Goal: Task Accomplishment & Management: Manage account settings

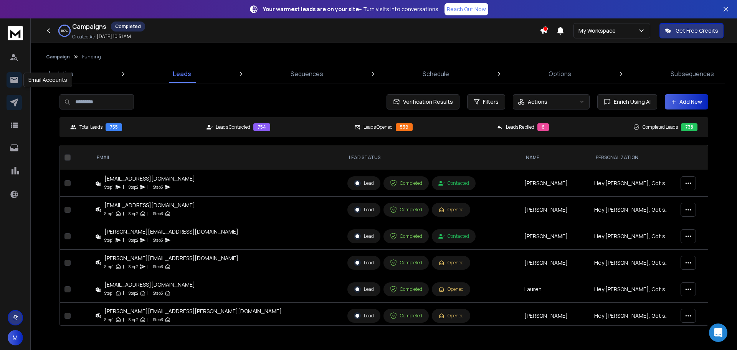
click at [17, 79] on icon at bounding box center [14, 80] width 8 height 6
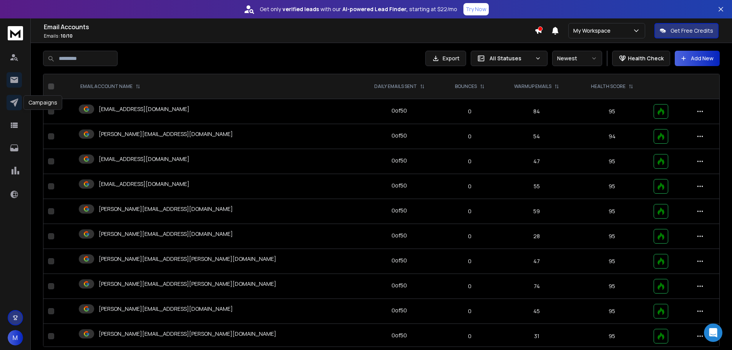
click at [14, 105] on icon at bounding box center [14, 102] width 9 height 9
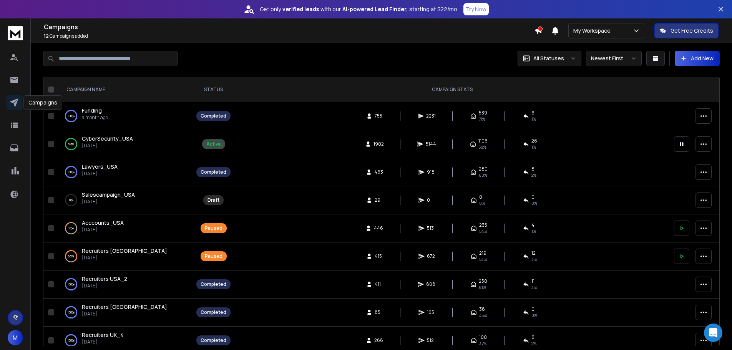
click at [696, 120] on button "button" at bounding box center [703, 115] width 16 height 15
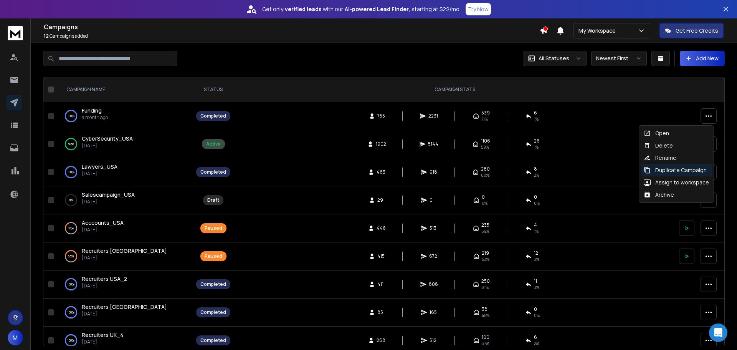
click at [688, 169] on div "Duplicate Campaign" at bounding box center [675, 170] width 63 height 8
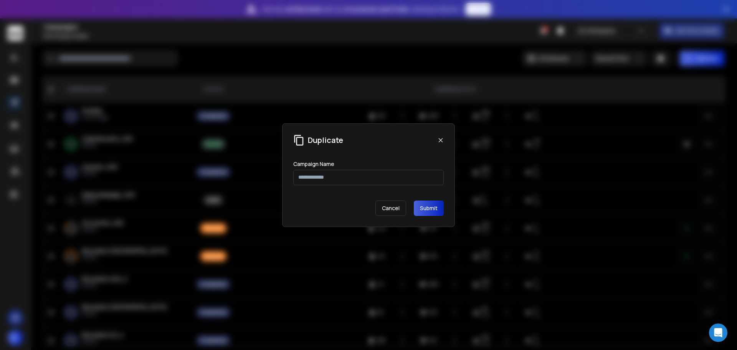
click at [359, 181] on input "text" at bounding box center [368, 177] width 151 height 15
type input "**********"
click at [414, 200] on button "Submit" at bounding box center [429, 207] width 30 height 15
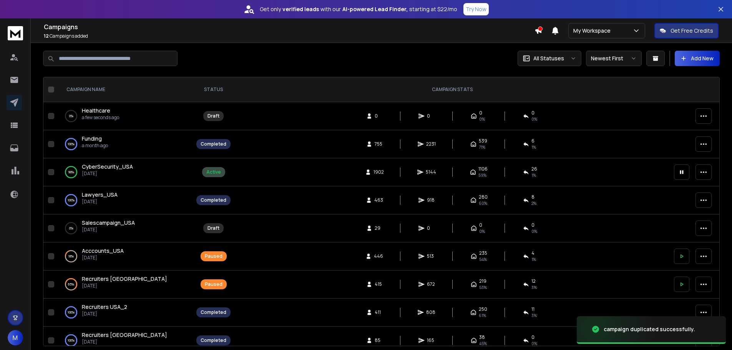
click at [117, 119] on p "a few seconds ago" at bounding box center [100, 117] width 37 height 6
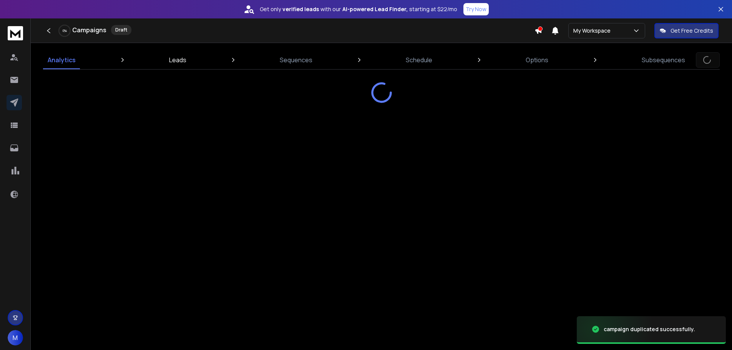
click at [180, 65] on link "Leads" at bounding box center [177, 60] width 26 height 18
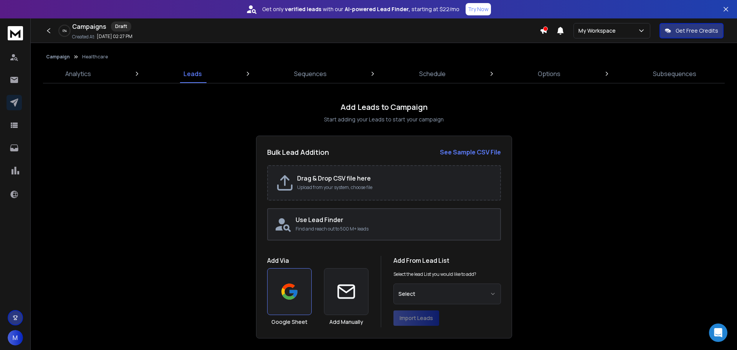
click at [298, 285] on icon at bounding box center [289, 291] width 19 height 23
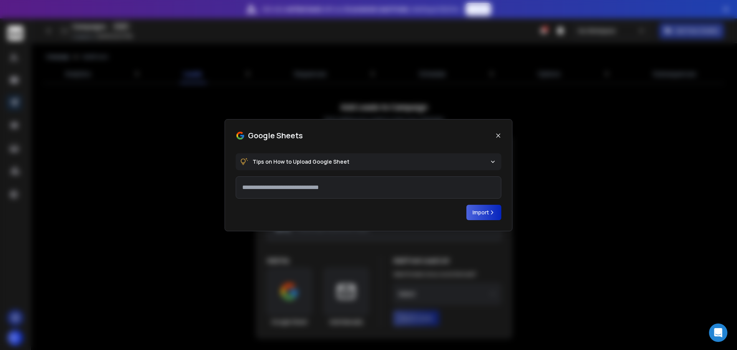
click at [293, 187] on input at bounding box center [369, 187] width 266 height 22
paste input "**********"
type input "**********"
click at [475, 212] on button "Import" at bounding box center [484, 212] width 35 height 15
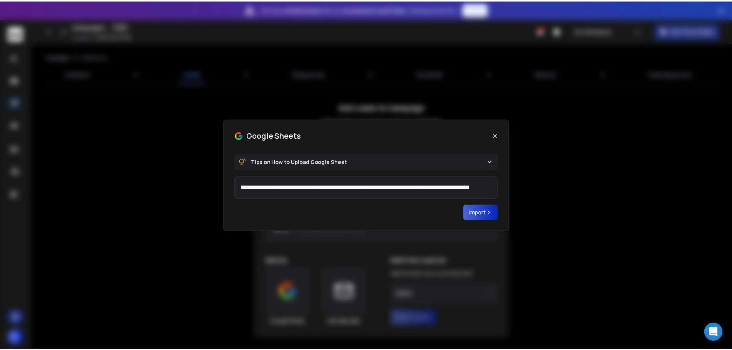
scroll to position [0, 0]
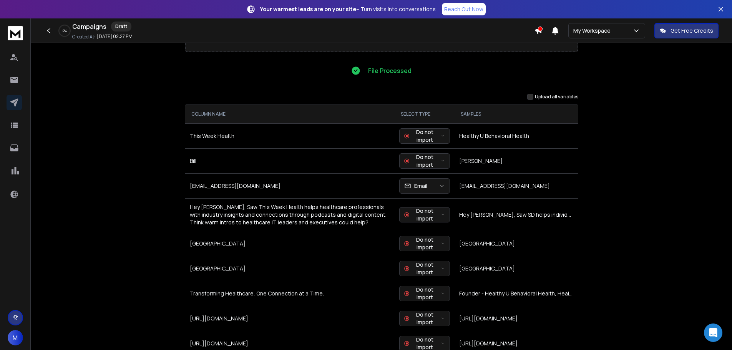
scroll to position [67, 0]
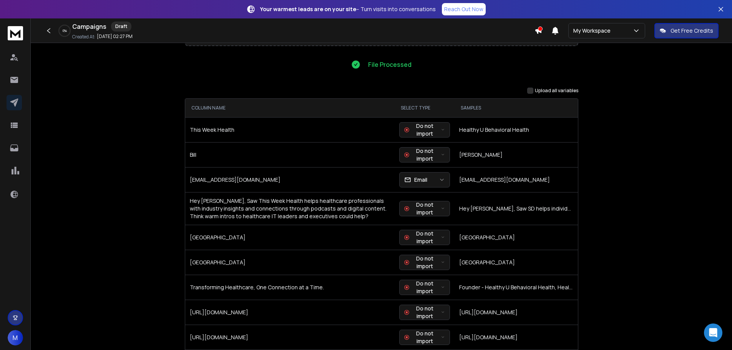
drag, startPoint x: 608, startPoint y: 175, endPoint x: 612, endPoint y: 189, distance: 15.1
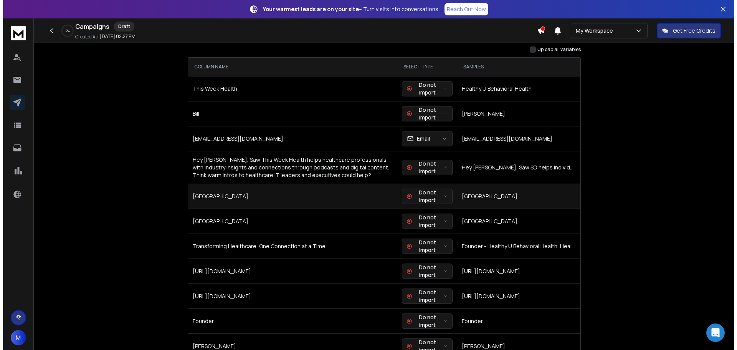
scroll to position [116, 0]
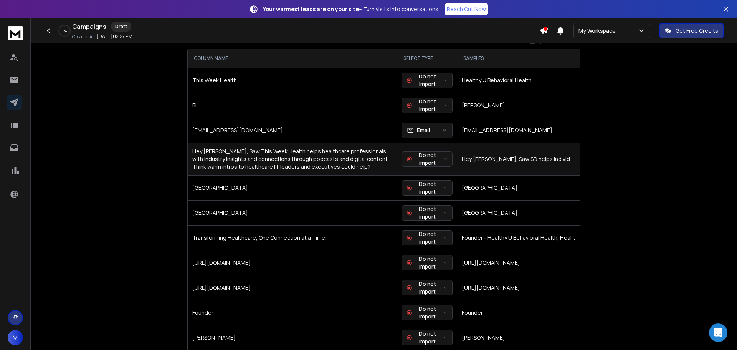
click at [430, 167] on div "Do not import" at bounding box center [423, 158] width 33 height 15
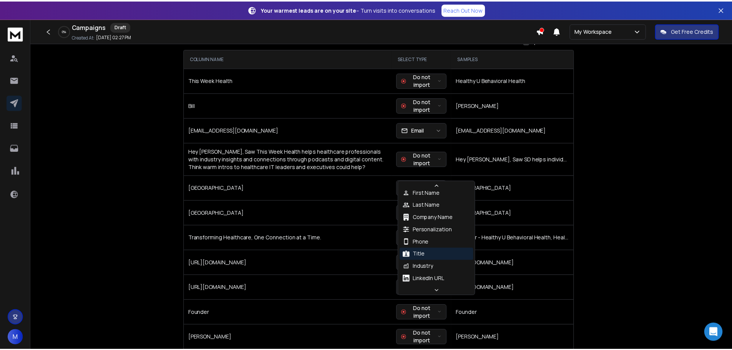
scroll to position [0, 0]
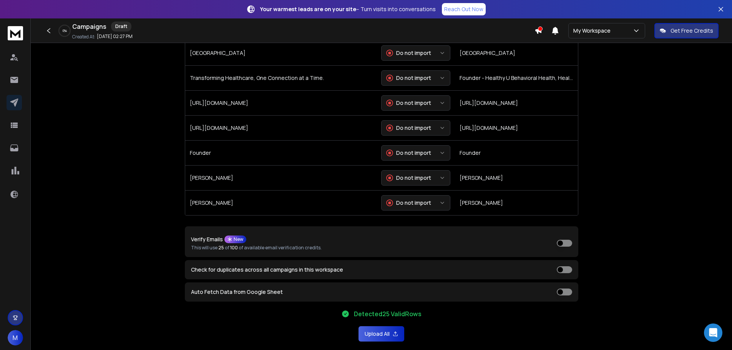
drag, startPoint x: 614, startPoint y: 162, endPoint x: 605, endPoint y: 205, distance: 44.4
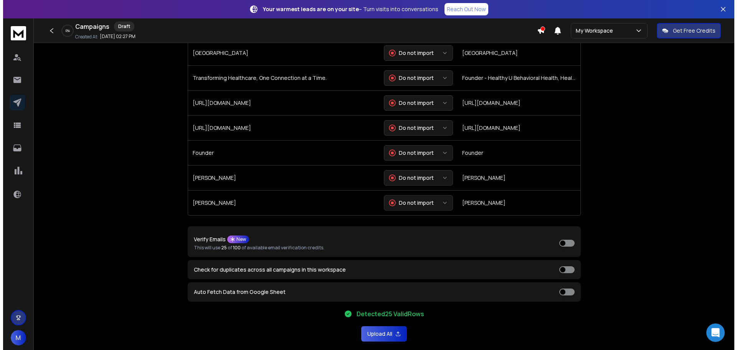
scroll to position [291, 0]
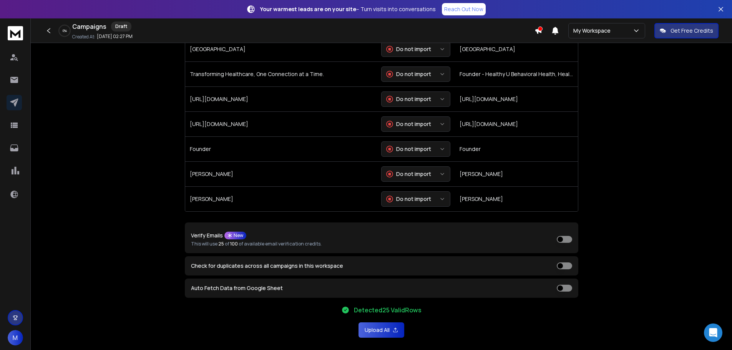
click at [387, 330] on button "Upload All" at bounding box center [381, 329] width 46 height 15
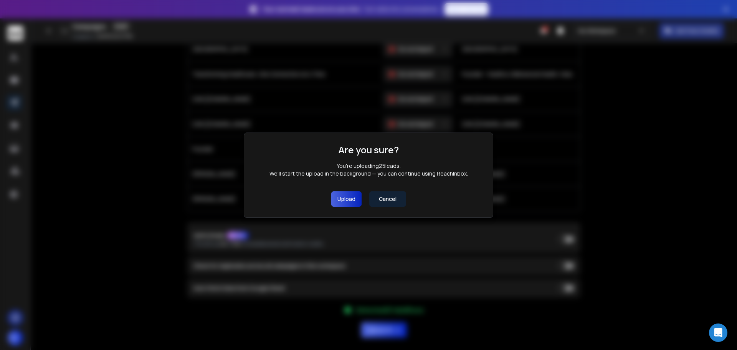
click at [348, 202] on button "Upload" at bounding box center [346, 198] width 30 height 15
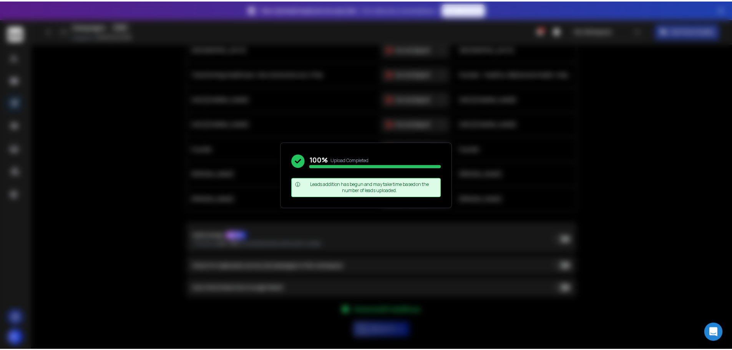
scroll to position [269, 0]
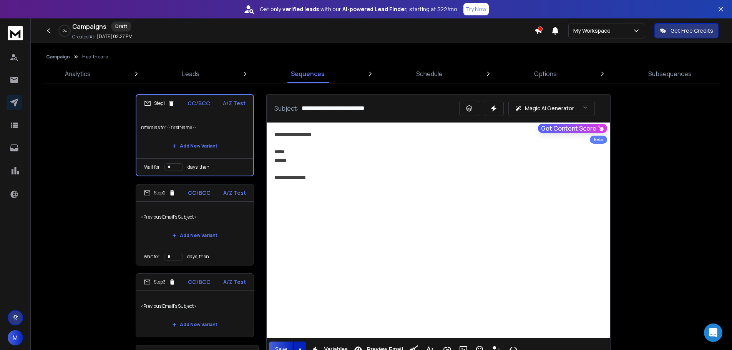
click at [312, 109] on input "**********" at bounding box center [376, 108] width 150 height 9
type input "**********"
click at [307, 144] on div at bounding box center [438, 143] width 328 height 8
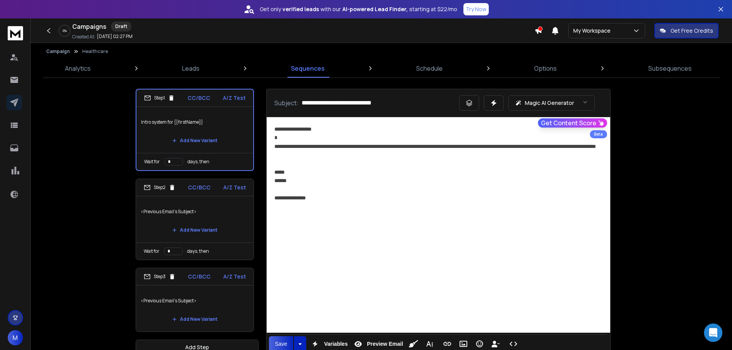
scroll to position [21, 0]
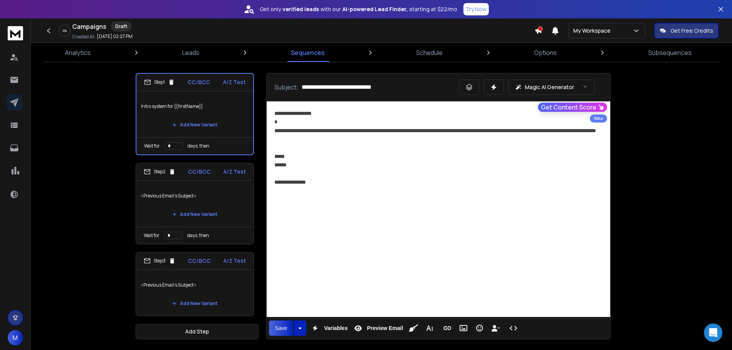
drag, startPoint x: 639, startPoint y: 231, endPoint x: 628, endPoint y: 259, distance: 30.2
click at [383, 331] on div "Preview Email" at bounding box center [378, 328] width 54 height 13
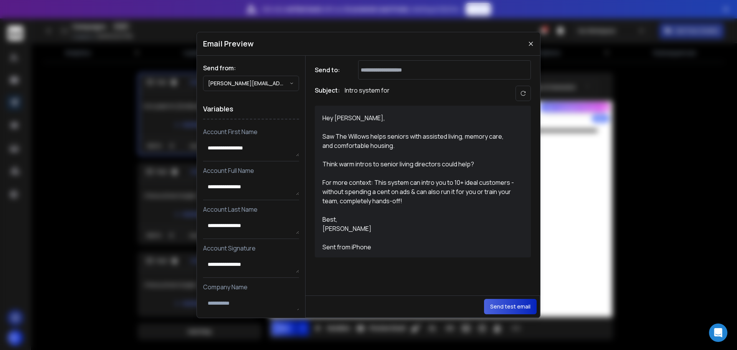
click at [616, 173] on div "**********" at bounding box center [368, 174] width 737 height 301
click at [528, 45] on icon at bounding box center [531, 44] width 6 height 6
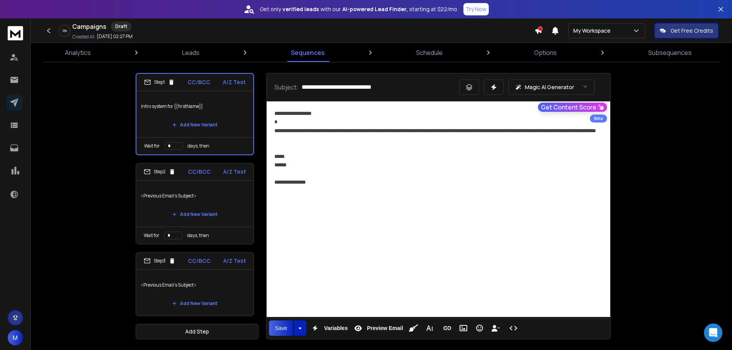
click at [374, 85] on input "**********" at bounding box center [376, 87] width 150 height 9
click at [193, 56] on p "Leads" at bounding box center [190, 52] width 17 height 9
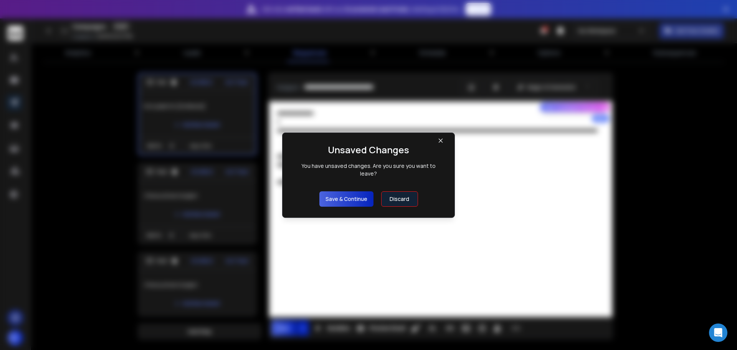
click at [346, 197] on button "Save & Continue" at bounding box center [346, 198] width 54 height 15
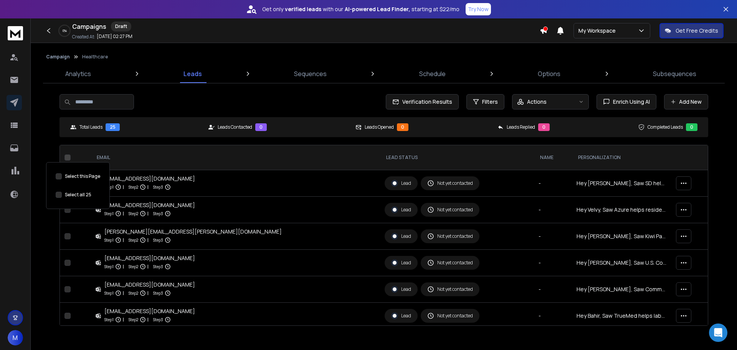
click at [65, 157] on button "Select this Page" at bounding box center [68, 157] width 6 height 6
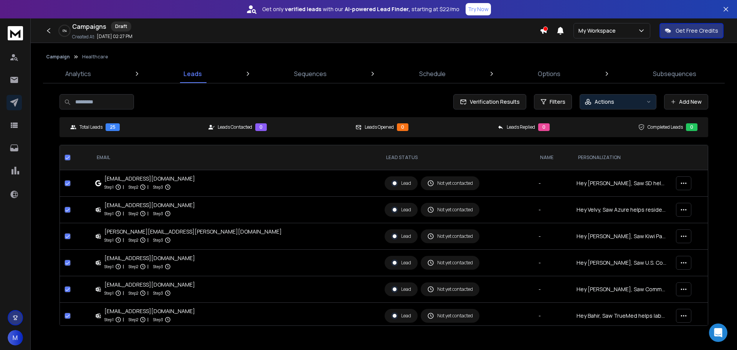
click at [648, 104] on icon "button" at bounding box center [648, 102] width 5 height 6
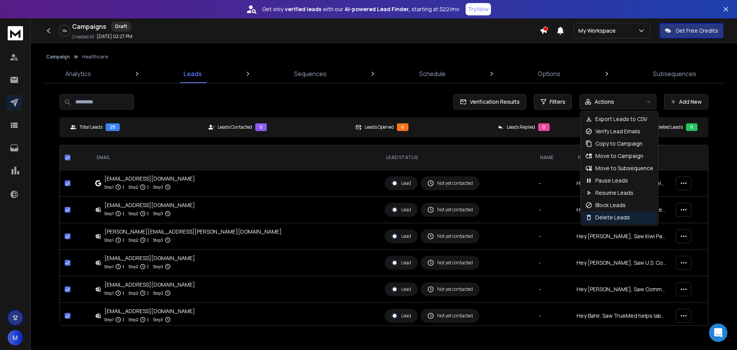
click at [627, 218] on p "Delete Leads" at bounding box center [613, 218] width 35 height 8
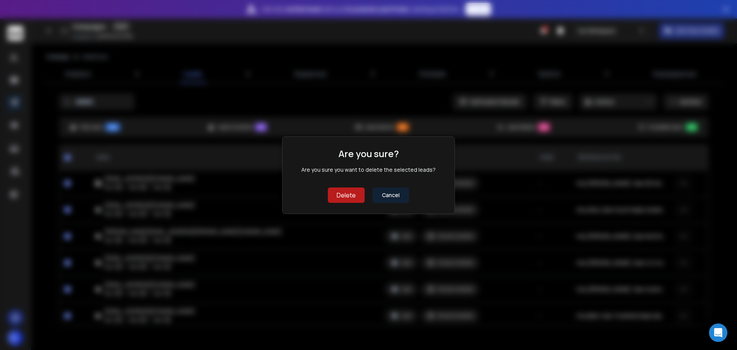
click at [340, 190] on button "Delete" at bounding box center [346, 194] width 37 height 15
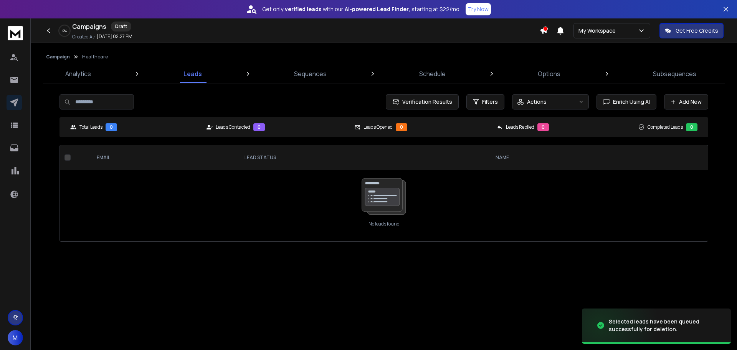
click at [189, 73] on p "Leads" at bounding box center [193, 73] width 18 height 9
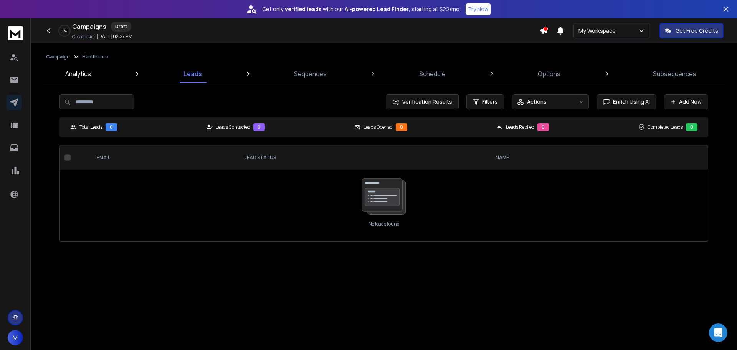
click at [89, 75] on p "Analytics" at bounding box center [78, 73] width 26 height 9
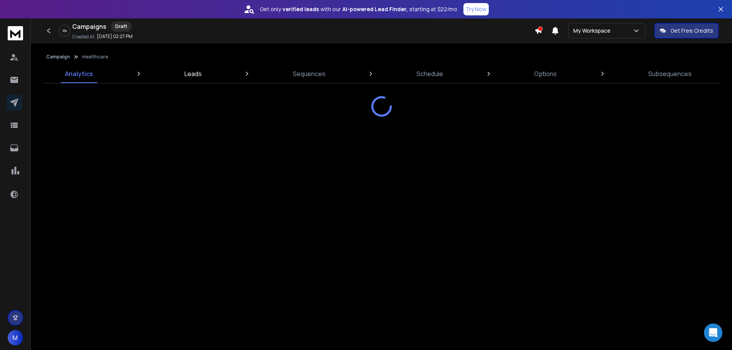
click at [203, 74] on link "Leads" at bounding box center [193, 74] width 26 height 18
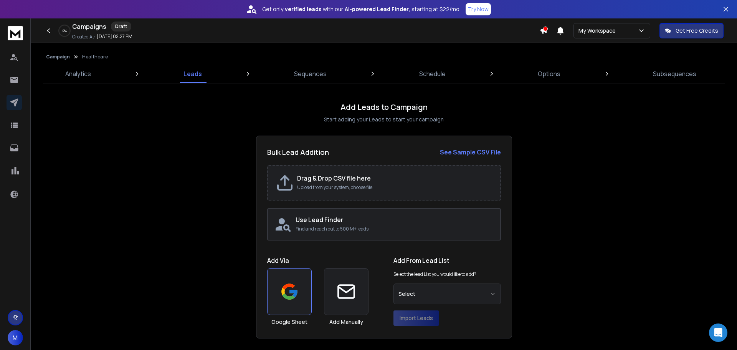
click at [298, 289] on icon at bounding box center [289, 291] width 19 height 23
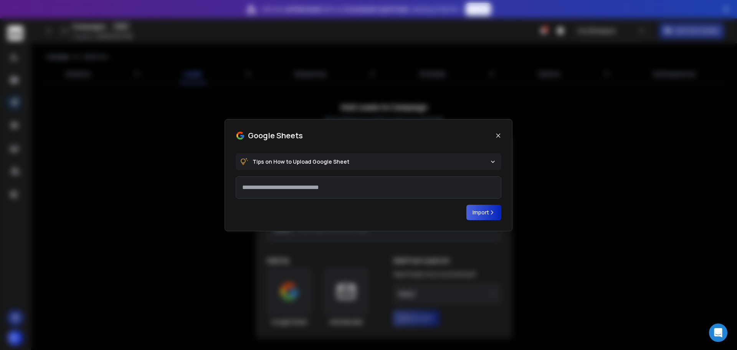
click at [286, 185] on input at bounding box center [369, 187] width 266 height 22
paste input "**********"
type input "**********"
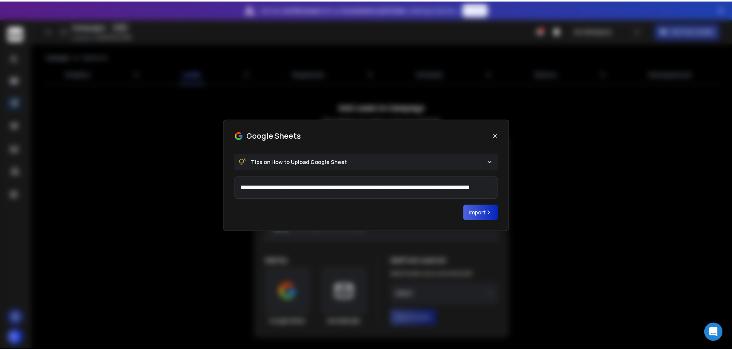
scroll to position [0, 0]
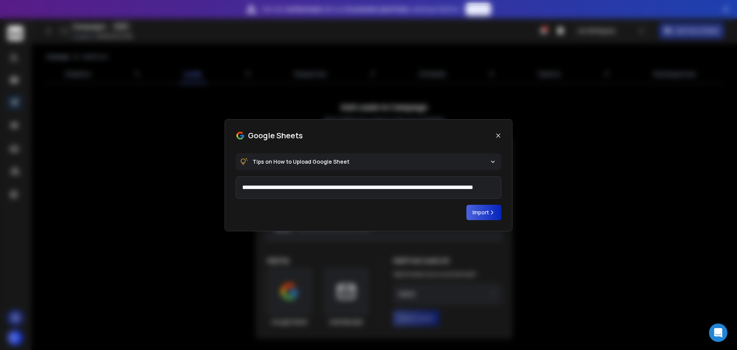
click at [480, 213] on button "Import" at bounding box center [484, 212] width 35 height 15
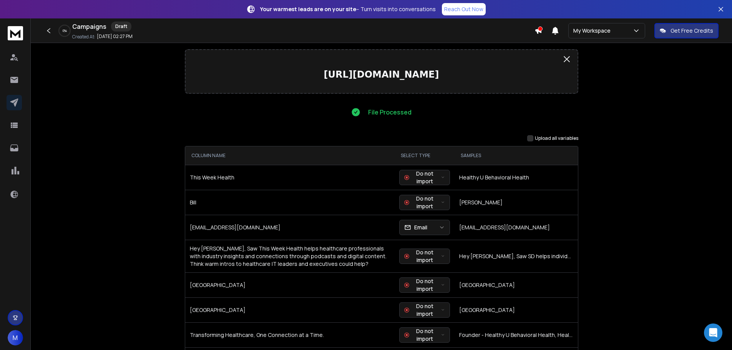
drag, startPoint x: 150, startPoint y: 203, endPoint x: 155, endPoint y: 225, distance: 23.3
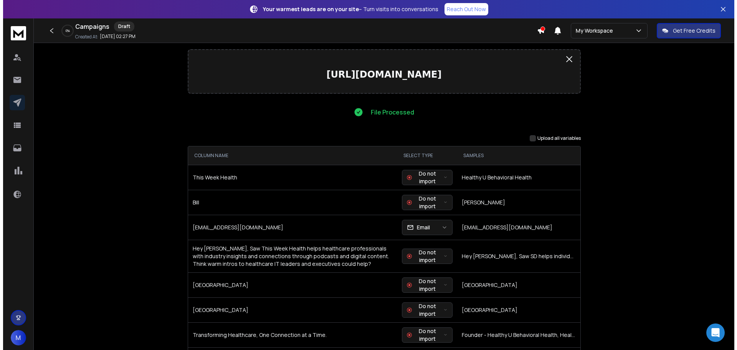
scroll to position [34, 0]
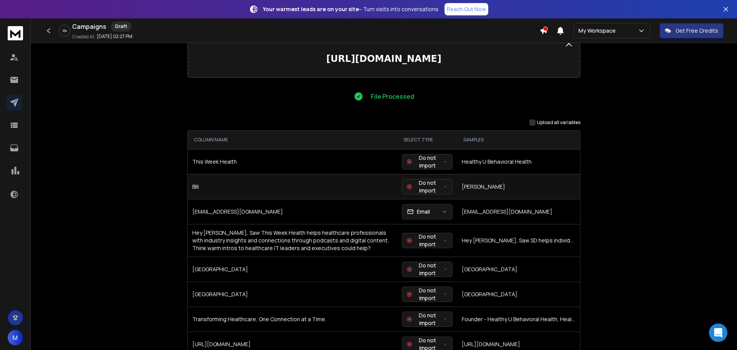
click at [430, 194] on div "Do not import" at bounding box center [423, 186] width 33 height 15
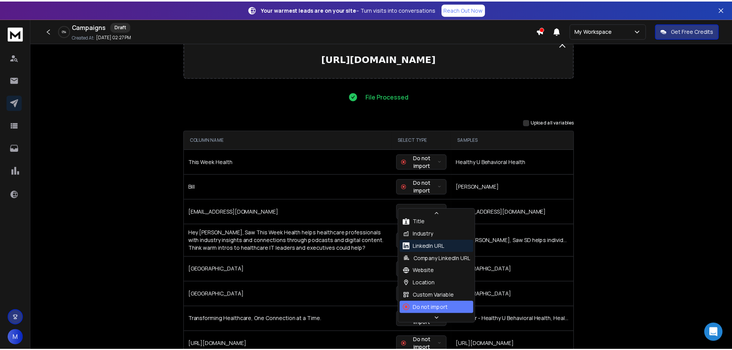
scroll to position [0, 0]
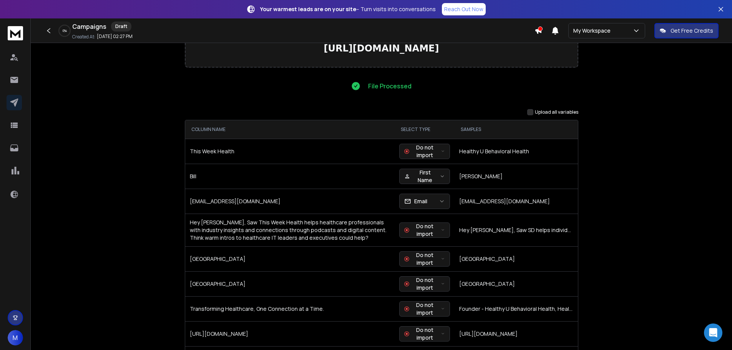
drag, startPoint x: 166, startPoint y: 227, endPoint x: 166, endPoint y: 239, distance: 12.7
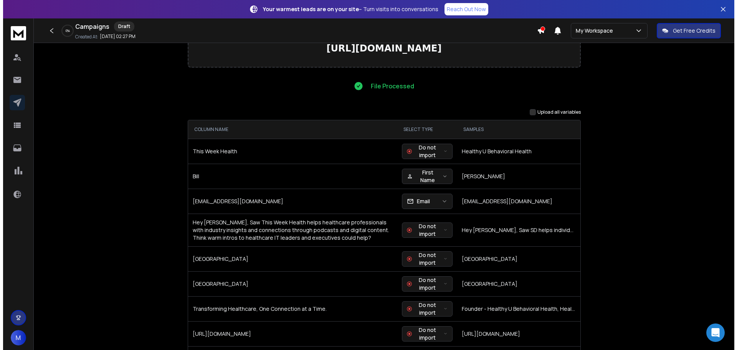
scroll to position [47, 0]
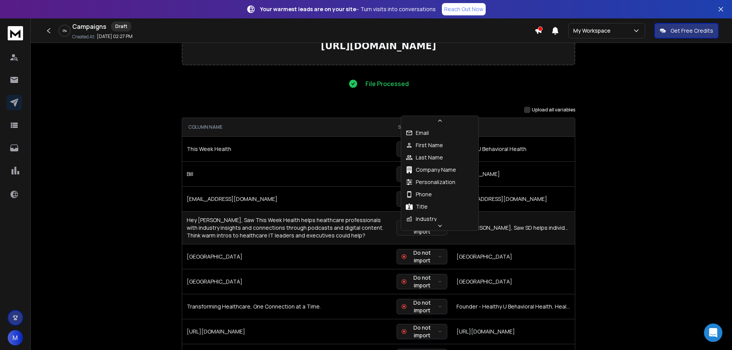
click at [431, 235] on div "Do not import" at bounding box center [417, 227] width 33 height 15
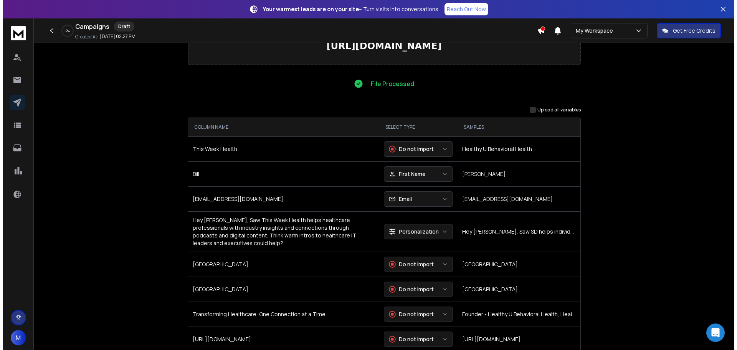
scroll to position [291, 0]
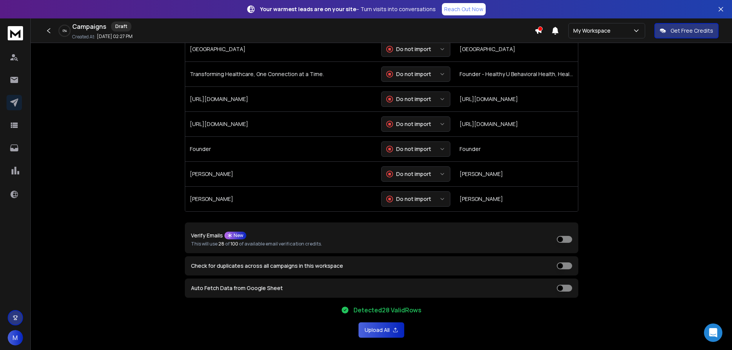
click at [383, 332] on button "Upload All" at bounding box center [381, 329] width 46 height 15
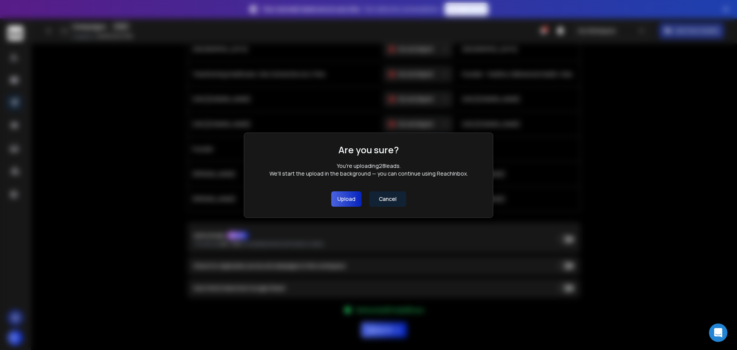
click at [335, 197] on button "Upload" at bounding box center [346, 198] width 30 height 15
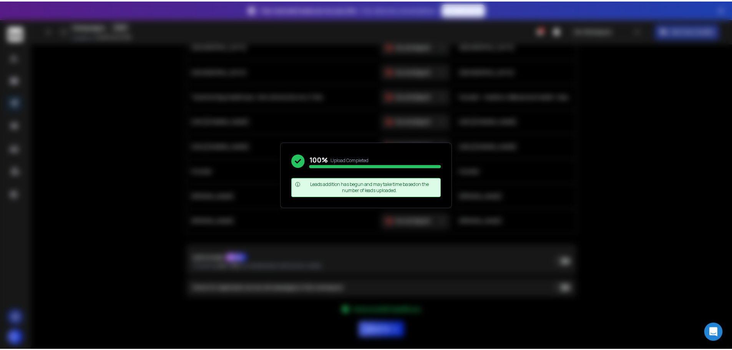
scroll to position [269, 0]
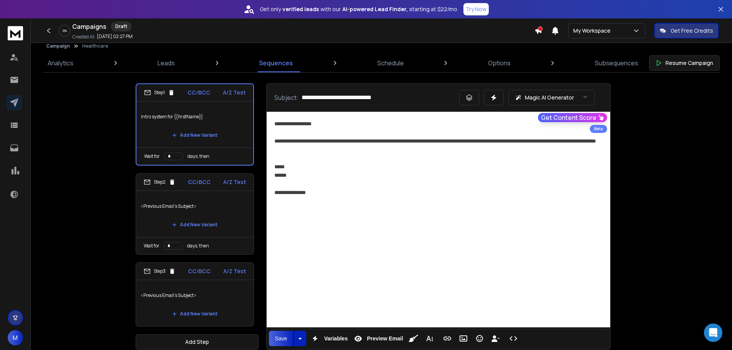
scroll to position [21, 0]
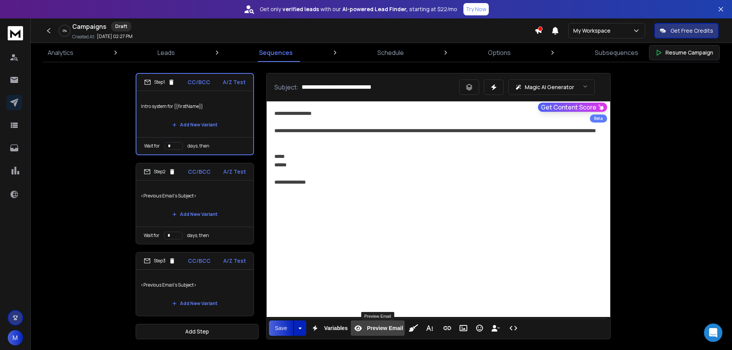
click at [379, 329] on span "Preview Email" at bounding box center [384, 328] width 39 height 7
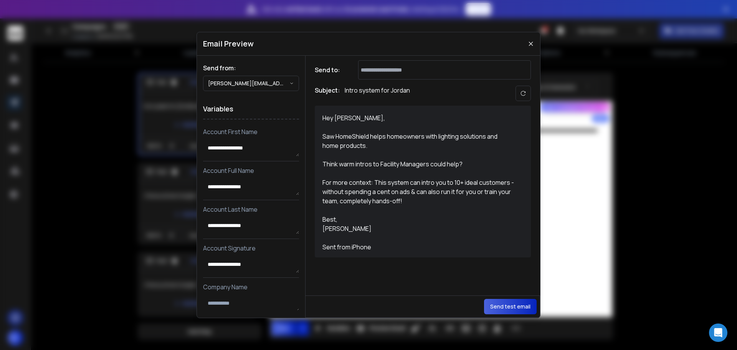
click at [449, 236] on div at bounding box center [419, 237] width 192 height 9
click at [530, 42] on icon at bounding box center [531, 43] width 4 height 4
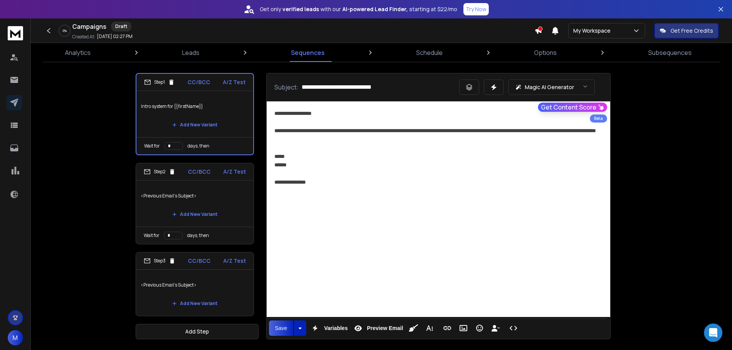
click at [214, 202] on p "<Previous Email's Subject>" at bounding box center [195, 196] width 108 height 22
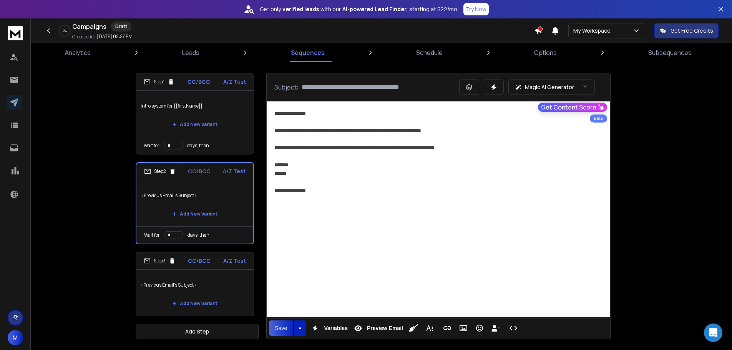
click at [220, 289] on p "<Previous Email's Subject>" at bounding box center [195, 285] width 108 height 22
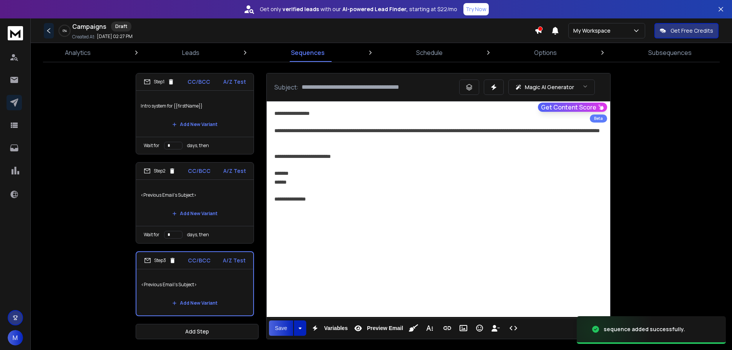
click at [48, 30] on icon at bounding box center [48, 30] width 3 height 5
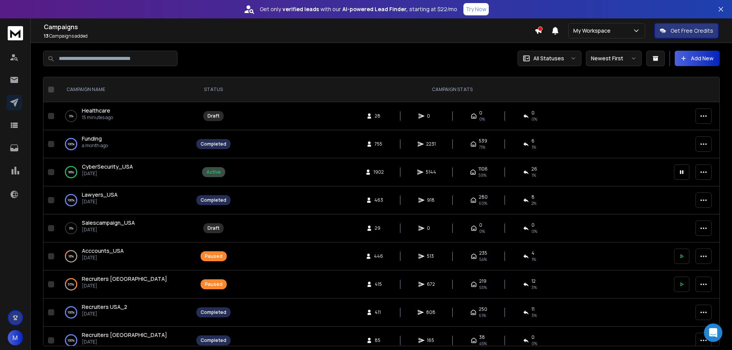
click at [127, 121] on div "0 % Healthcare 15 minutes ago" at bounding box center [124, 116] width 119 height 18
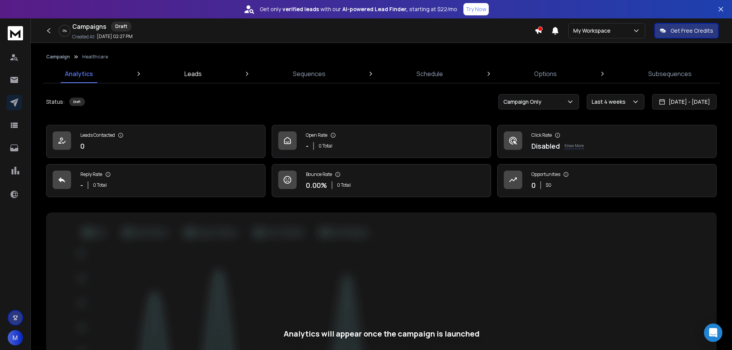
click at [190, 76] on p "Leads" at bounding box center [192, 73] width 17 height 9
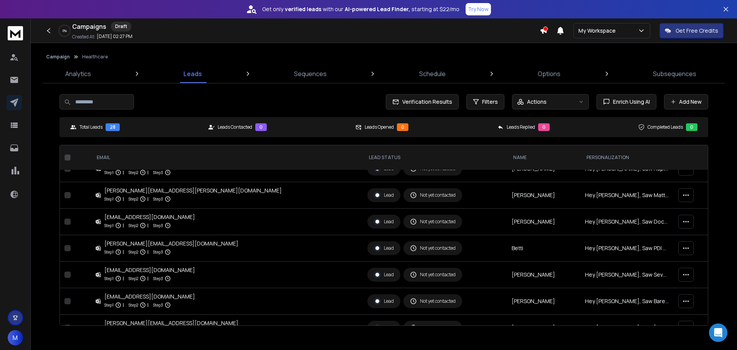
scroll to position [593, 0]
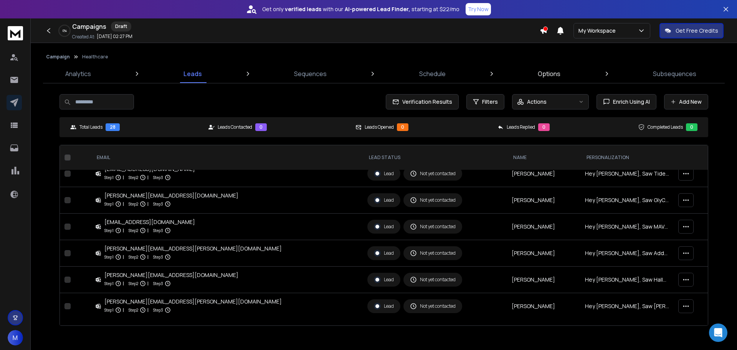
click at [545, 72] on p "Options" at bounding box center [549, 73] width 23 height 9
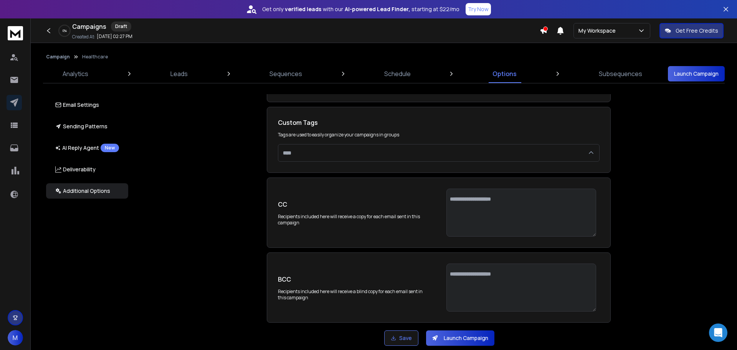
scroll to position [1336, 0]
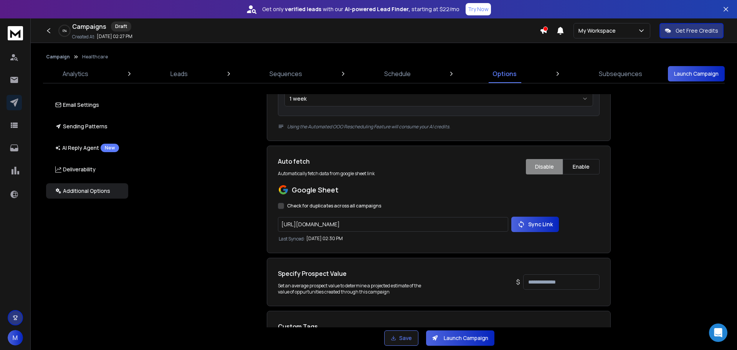
click at [536, 225] on p "Sync Link" at bounding box center [540, 224] width 25 height 8
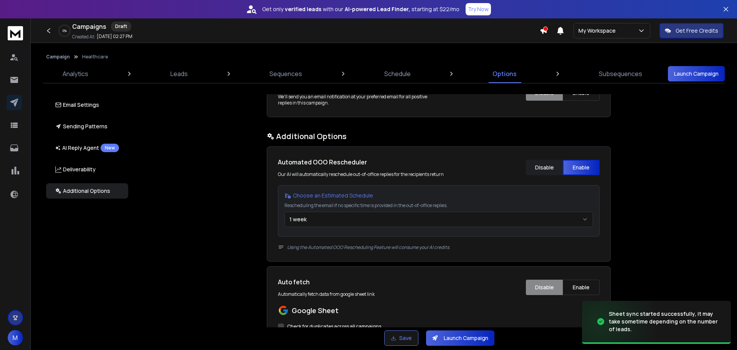
scroll to position [1457, 0]
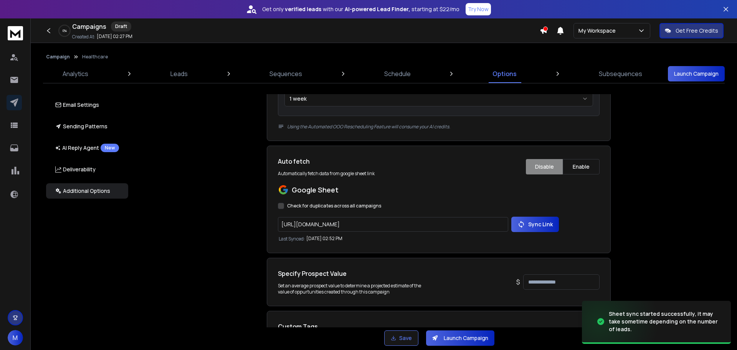
click at [278, 206] on button "Check for duplicates across all campaigns" at bounding box center [281, 206] width 6 height 6
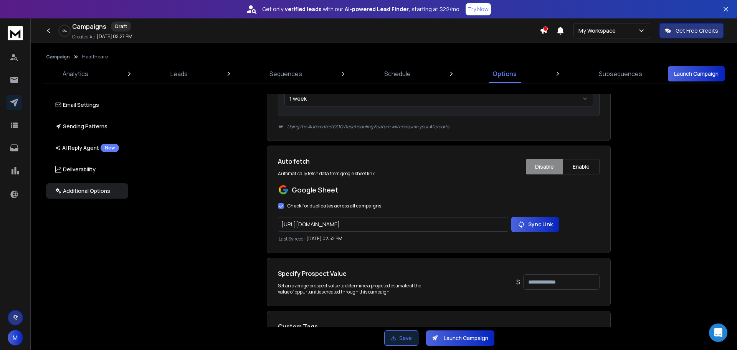
click at [393, 337] on icon "submit" at bounding box center [393, 337] width 5 height 5
click at [56, 31] on div "0 % Campaigns Draft Created At: Sep 10, 2025, 02:27 PM" at bounding box center [88, 31] width 89 height 18
click at [53, 31] on button at bounding box center [49, 30] width 10 height 15
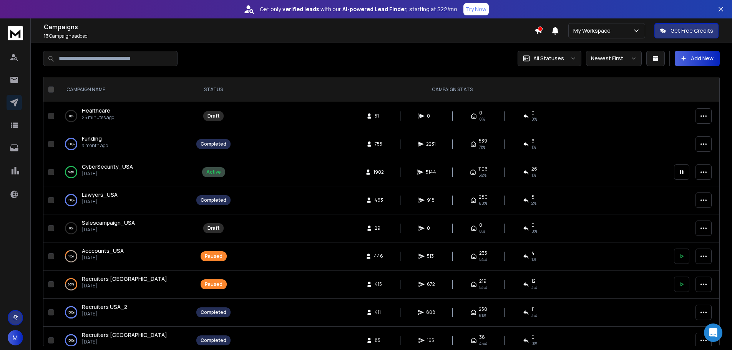
click at [136, 118] on div "0 % Healthcare 25 minutes ago" at bounding box center [124, 116] width 119 height 18
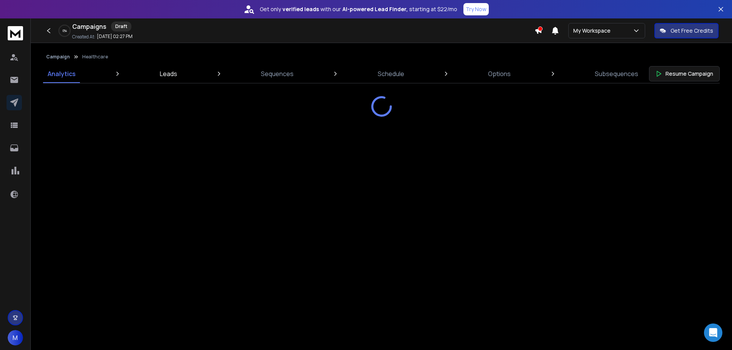
click at [171, 71] on p "Leads" at bounding box center [168, 73] width 17 height 9
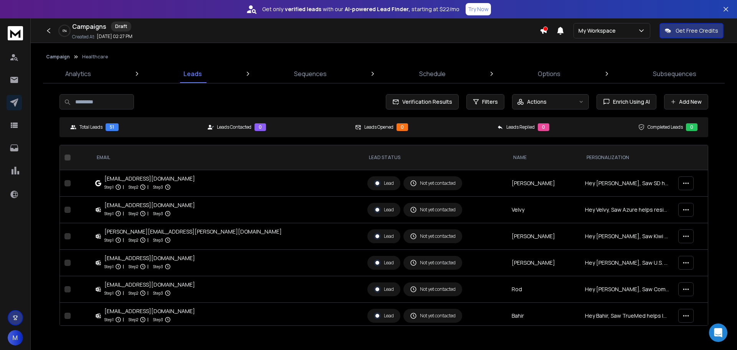
click at [525, 70] on div "Analytics Leads Sequences Schedule Options Subsequences" at bounding box center [381, 74] width 676 height 18
click at [555, 75] on p "Options" at bounding box center [549, 73] width 23 height 9
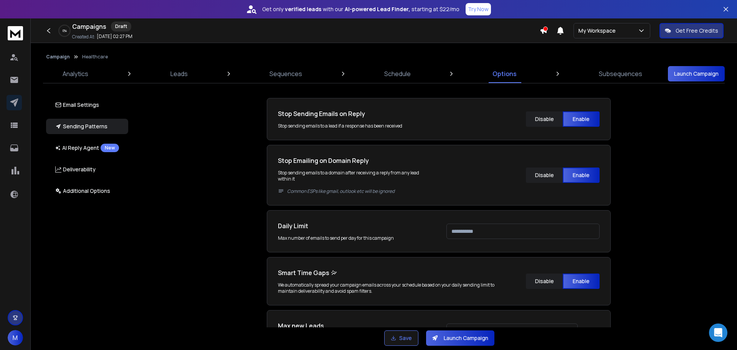
drag, startPoint x: 639, startPoint y: 172, endPoint x: 636, endPoint y: 201, distance: 28.9
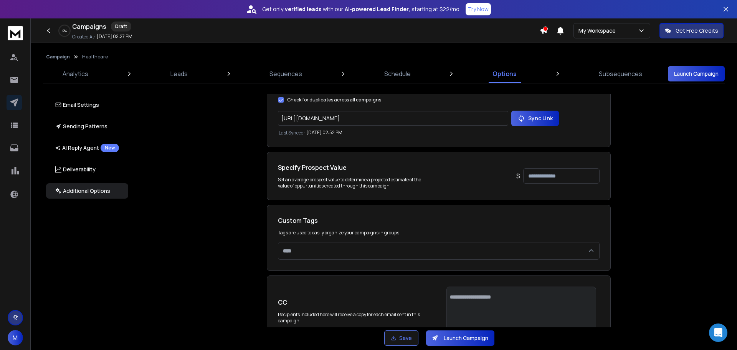
scroll to position [1540, 0]
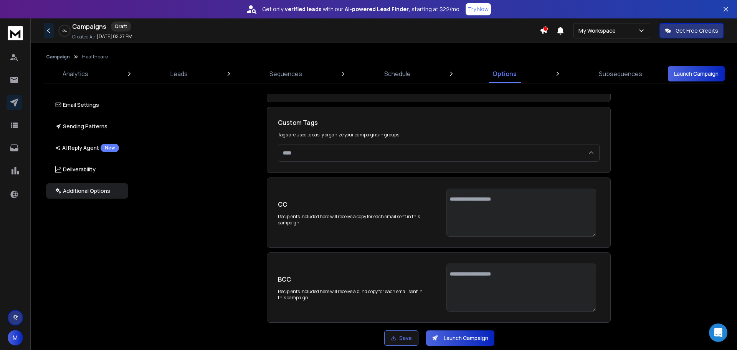
click at [49, 31] on icon at bounding box center [48, 30] width 7 height 7
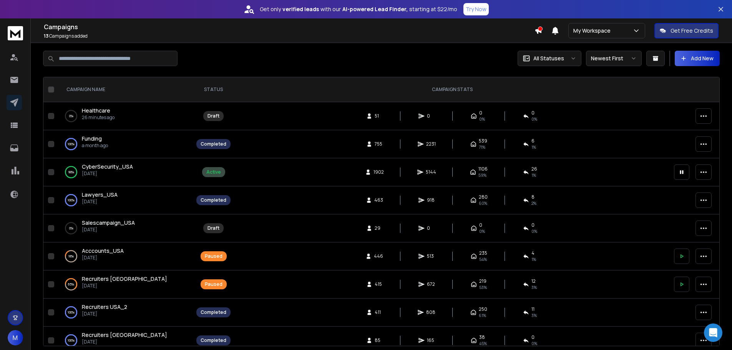
click at [290, 116] on div "51 0 0 0% 0 0%" at bounding box center [452, 116] width 425 height 12
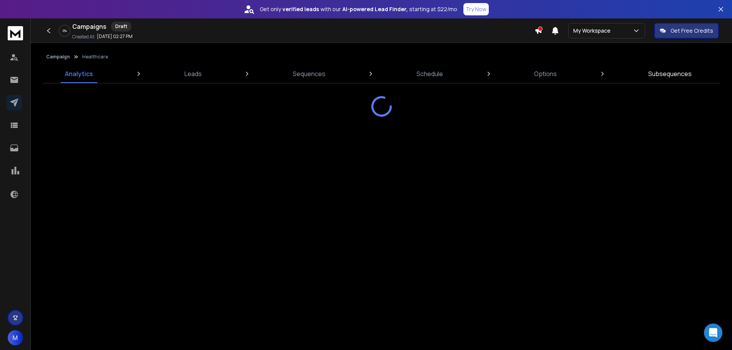
click at [670, 76] on p "Subsequences" at bounding box center [669, 73] width 43 height 9
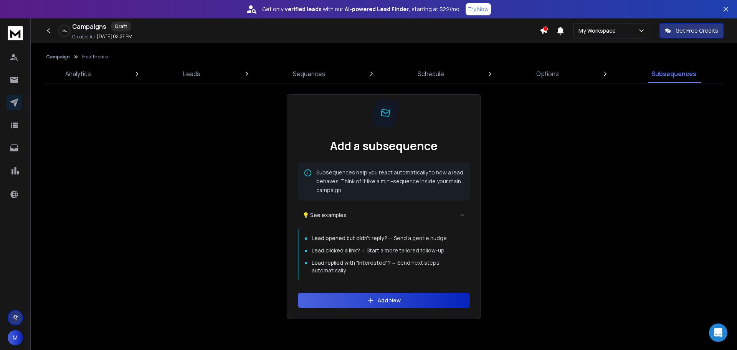
click at [494, 196] on div "Add a subsequence Subsequences help you react automatically to how a lead behav…" at bounding box center [384, 206] width 676 height 225
click at [317, 74] on p "Sequences" at bounding box center [309, 73] width 33 height 9
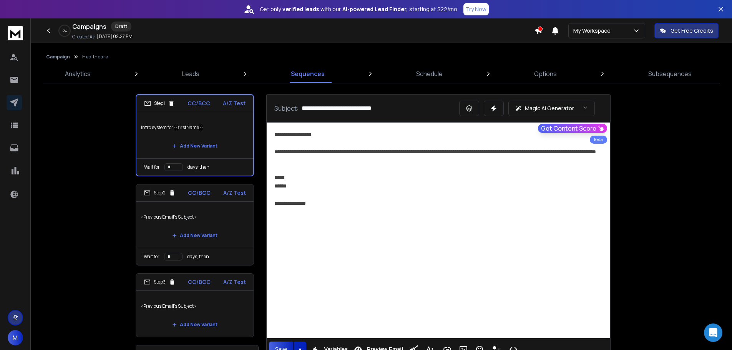
click at [238, 220] on p "<Previous Email's Subject>" at bounding box center [195, 217] width 108 height 22
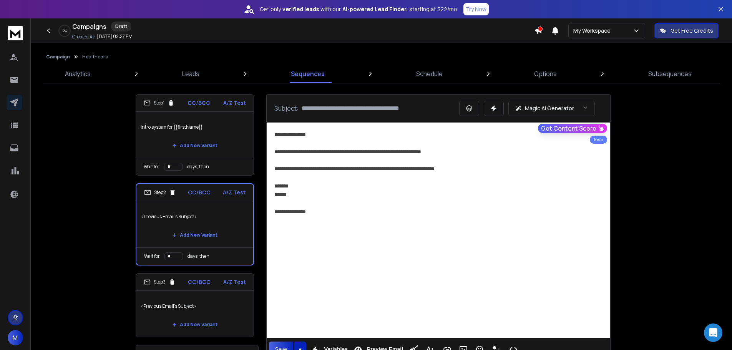
click at [227, 300] on p "<Previous Email's Subject>" at bounding box center [195, 306] width 108 height 22
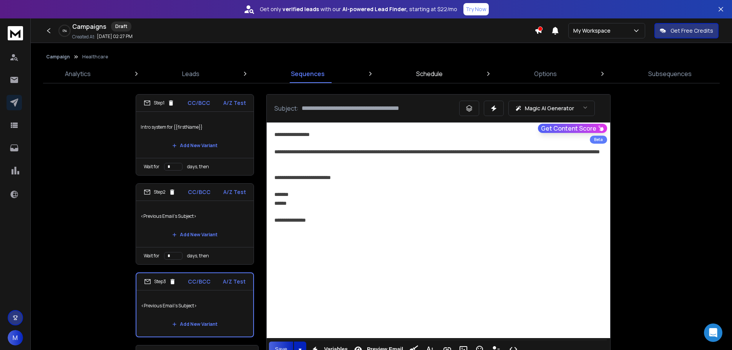
click at [429, 76] on p "Schedule" at bounding box center [429, 73] width 26 height 9
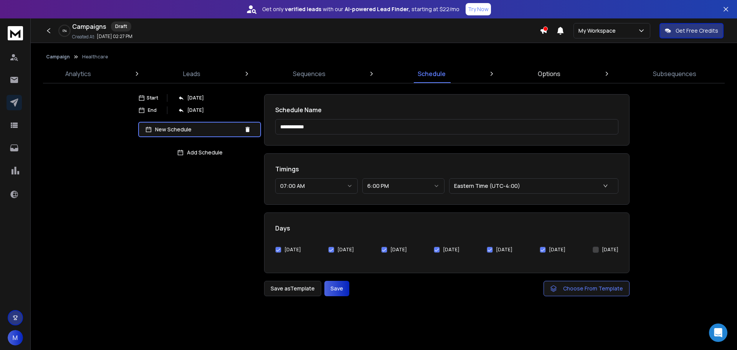
click at [542, 73] on p "Options" at bounding box center [549, 73] width 23 height 9
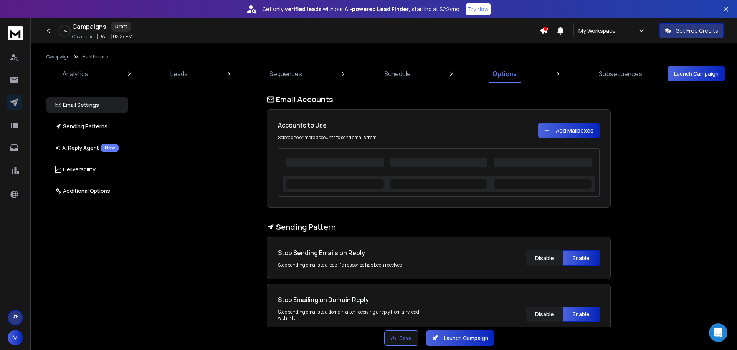
click at [562, 133] on button "Add Mailboxes" at bounding box center [568, 130] width 61 height 15
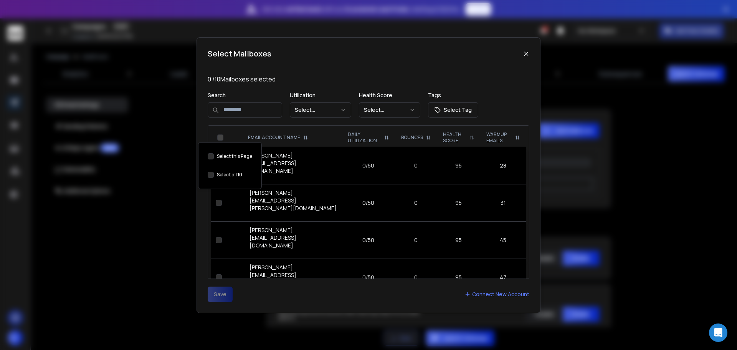
click at [220, 138] on button "Select this Page" at bounding box center [220, 137] width 6 height 6
click at [214, 175] on button "Select this Page" at bounding box center [211, 175] width 6 height 6
click at [216, 292] on button "Save" at bounding box center [220, 293] width 25 height 15
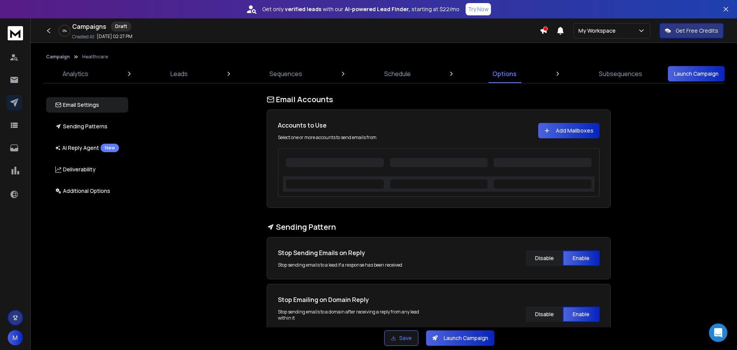
click at [366, 181] on div at bounding box center [335, 183] width 98 height 9
click at [555, 133] on button "Add Mailboxes" at bounding box center [568, 130] width 61 height 15
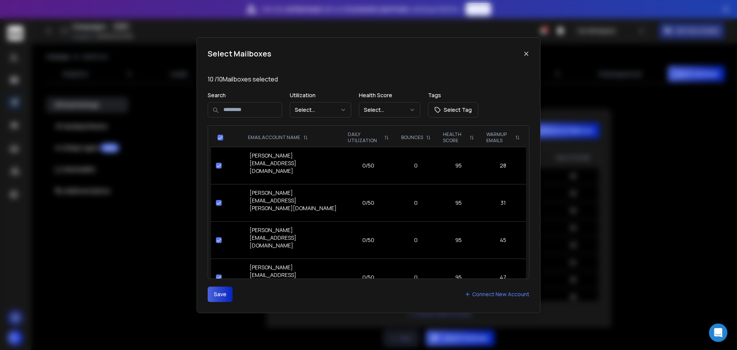
click at [525, 55] on icon at bounding box center [527, 53] width 4 height 4
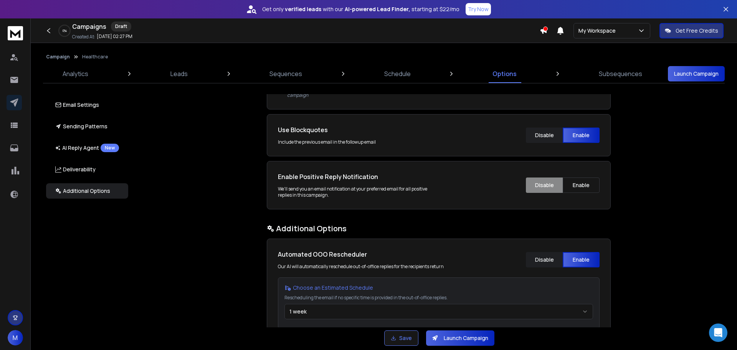
scroll to position [1428, 0]
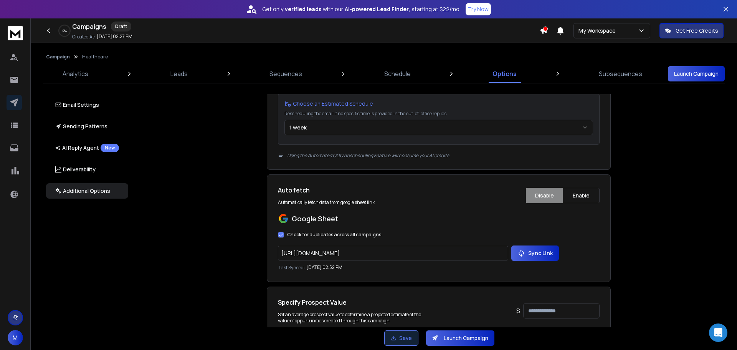
click at [396, 338] on icon "submit" at bounding box center [393, 337] width 5 height 5
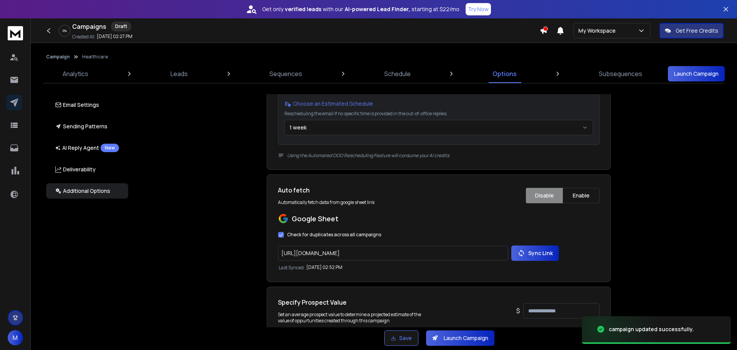
click at [447, 337] on button "Launch Campaign" at bounding box center [460, 337] width 68 height 15
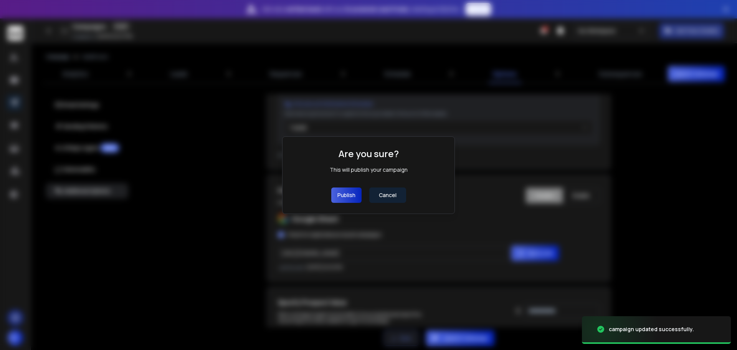
click at [348, 197] on button "Publish" at bounding box center [346, 194] width 30 height 15
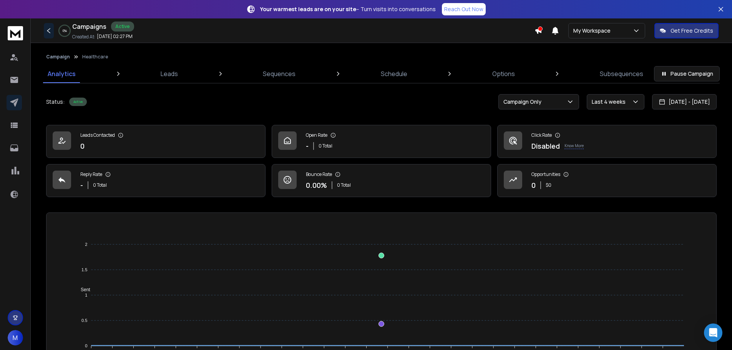
click at [51, 31] on icon at bounding box center [48, 30] width 7 height 7
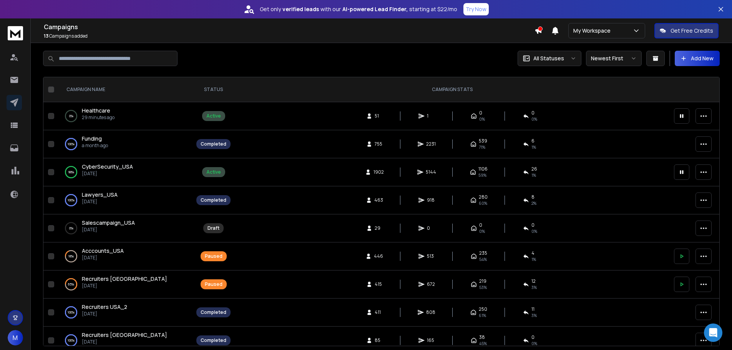
click at [99, 57] on input at bounding box center [110, 58] width 134 height 15
click at [233, 56] on div at bounding box center [212, 58] width 338 height 15
click at [179, 59] on div at bounding box center [212, 58] width 338 height 15
click at [157, 57] on input at bounding box center [110, 58] width 134 height 15
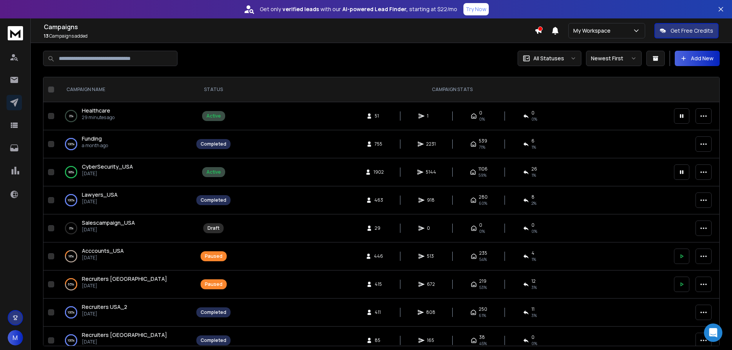
click at [237, 64] on div at bounding box center [212, 58] width 338 height 15
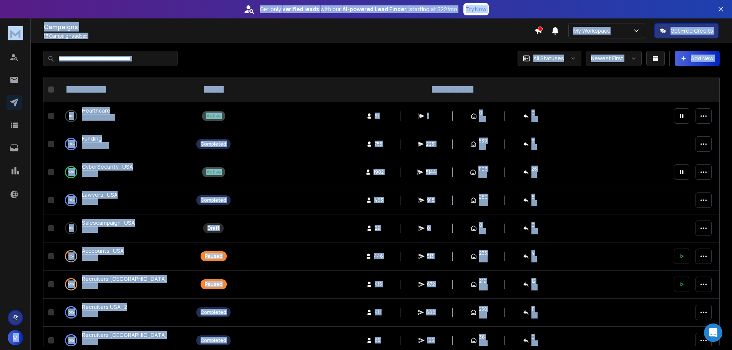
click at [230, 63] on div at bounding box center [212, 58] width 338 height 15
click at [236, 62] on div at bounding box center [212, 58] width 338 height 15
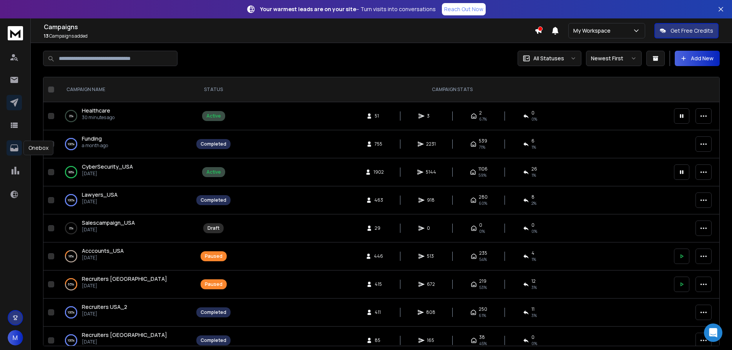
click at [17, 150] on icon at bounding box center [14, 147] width 8 height 7
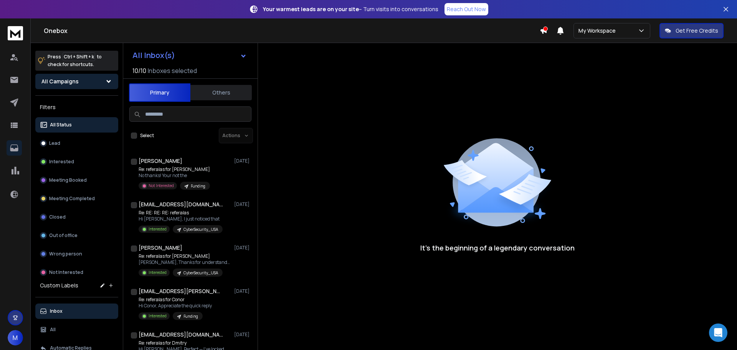
click at [103, 81] on button "All Campaigns" at bounding box center [76, 81] width 83 height 15
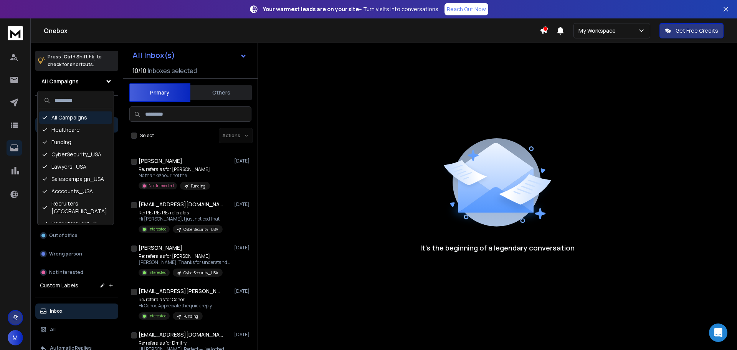
click at [45, 115] on icon at bounding box center [45, 117] width 6 height 6
click at [44, 132] on span at bounding box center [44, 129] width 5 height 5
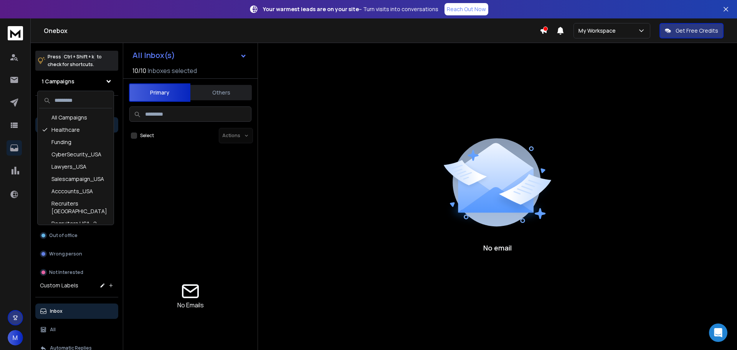
click at [108, 40] on div "Onebox My Workspace Get Free Credits" at bounding box center [368, 30] width 737 height 25
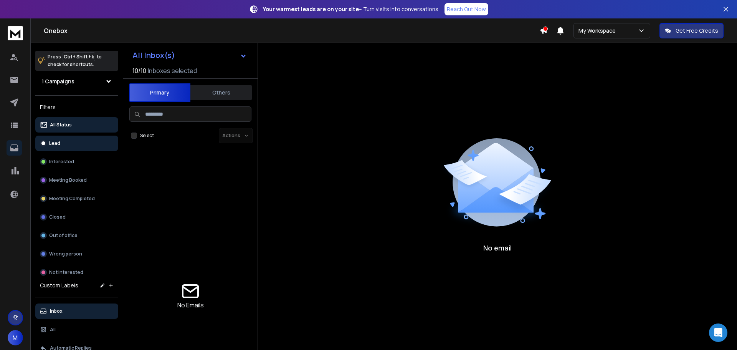
click at [67, 141] on button "Lead" at bounding box center [76, 143] width 83 height 15
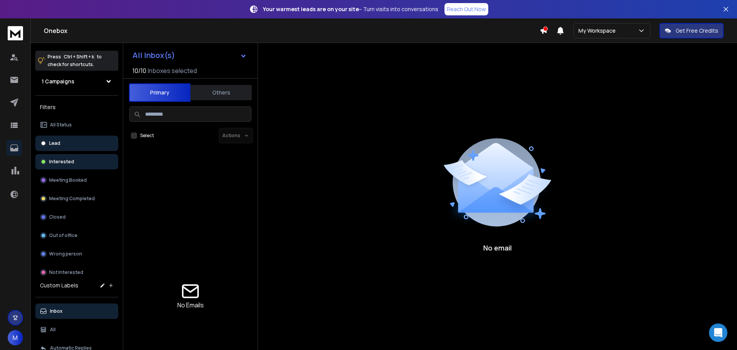
click at [76, 160] on button "Interested" at bounding box center [76, 161] width 83 height 15
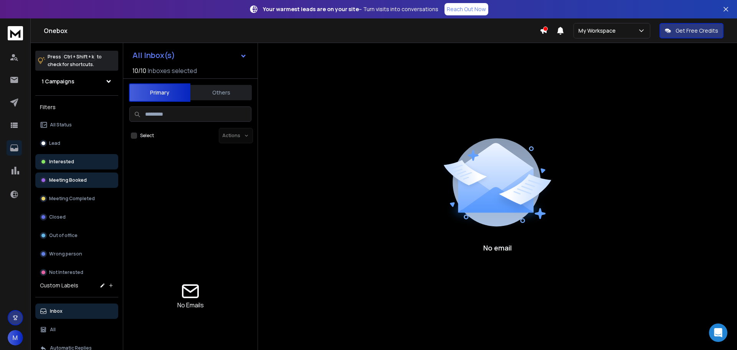
click at [80, 177] on p "Meeting Booked" at bounding box center [68, 180] width 38 height 6
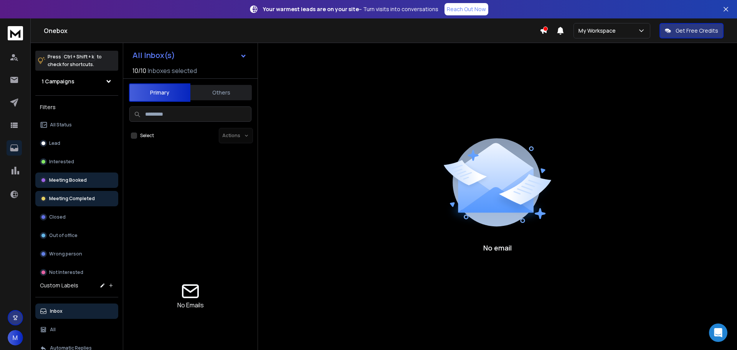
click at [78, 199] on p "Meeting Completed" at bounding box center [72, 198] width 46 height 6
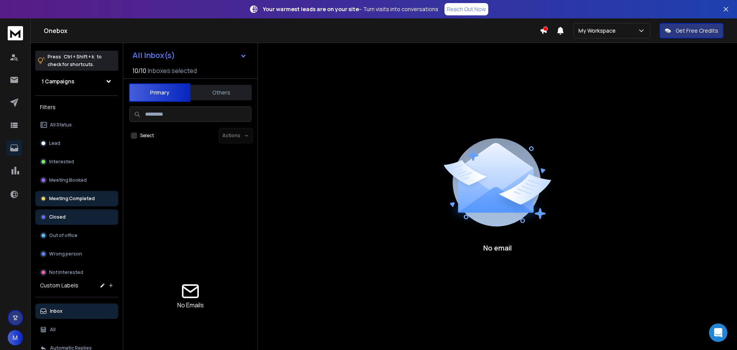
click at [74, 221] on button "Closed" at bounding box center [76, 216] width 83 height 15
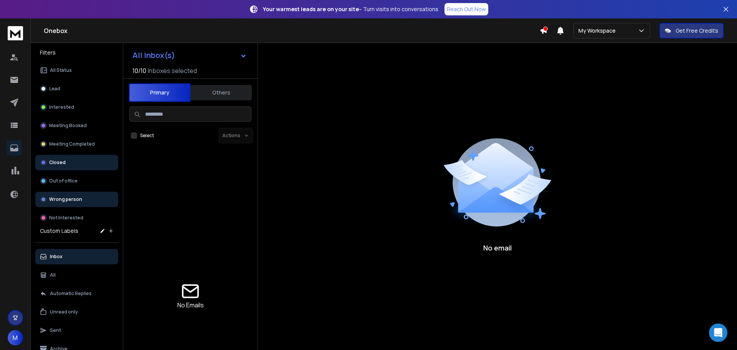
scroll to position [73, 0]
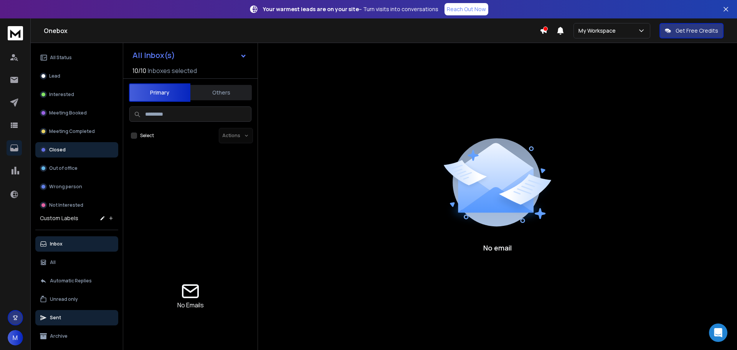
click at [66, 313] on button "Sent" at bounding box center [76, 317] width 83 height 15
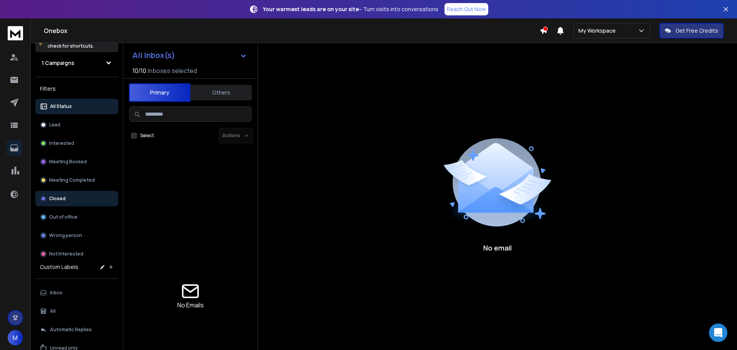
scroll to position [0, 0]
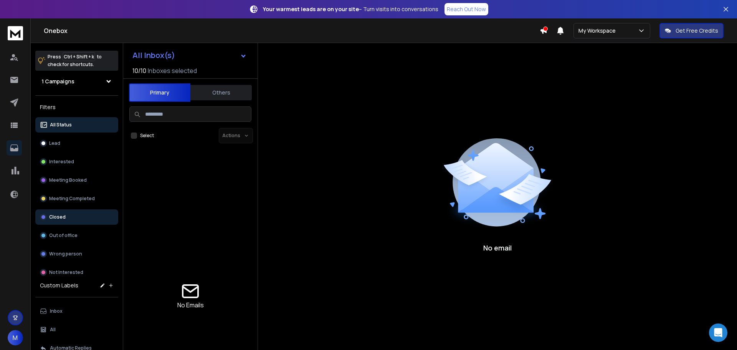
click at [74, 125] on button "All Status" at bounding box center [76, 124] width 83 height 15
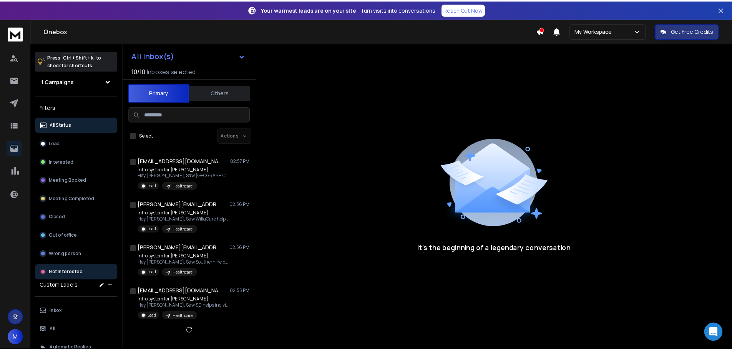
scroll to position [91, 0]
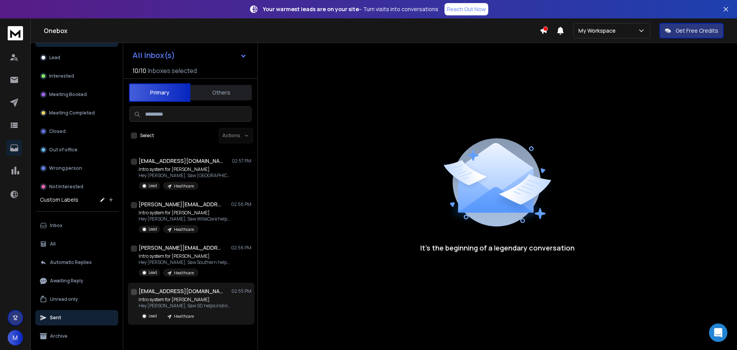
click at [204, 299] on p "Intro system for Bryan" at bounding box center [185, 299] width 92 height 6
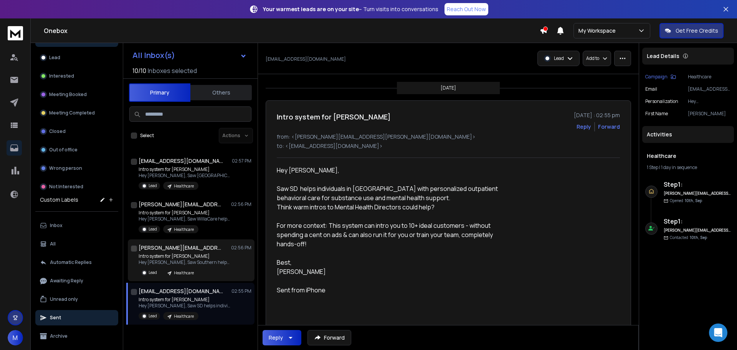
click at [204, 260] on p "Hey Stephen, Saw Southern helps pediatric" at bounding box center [185, 262] width 92 height 6
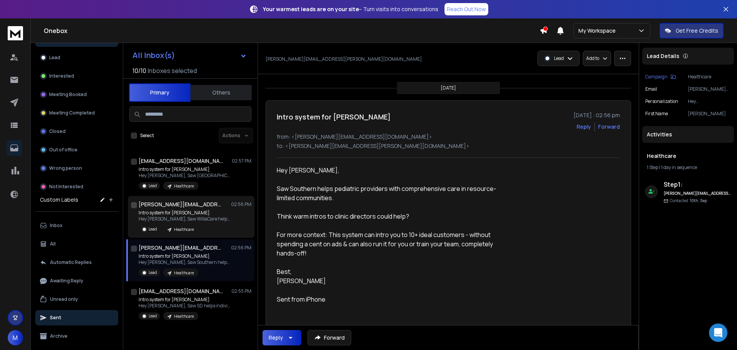
click at [179, 215] on p "Intro system for Joel" at bounding box center [185, 213] width 92 height 6
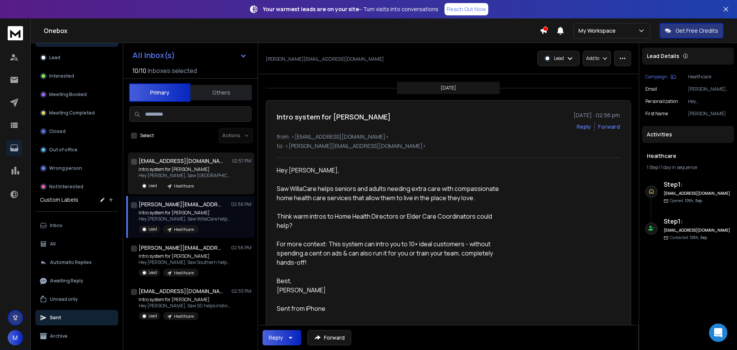
click at [207, 176] on p "Hey Lisa, Saw Mid Michigan Medical" at bounding box center [185, 175] width 92 height 6
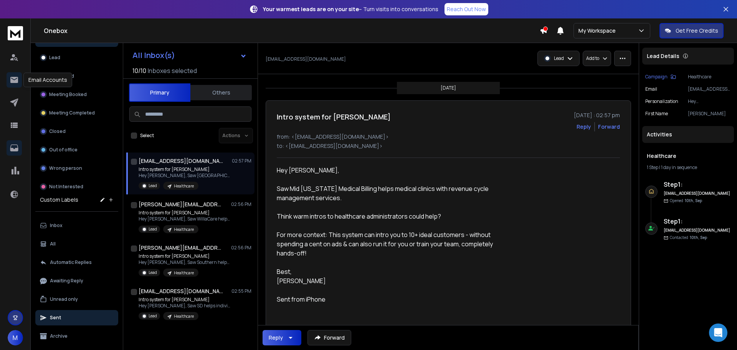
click at [10, 78] on icon at bounding box center [14, 79] width 9 height 9
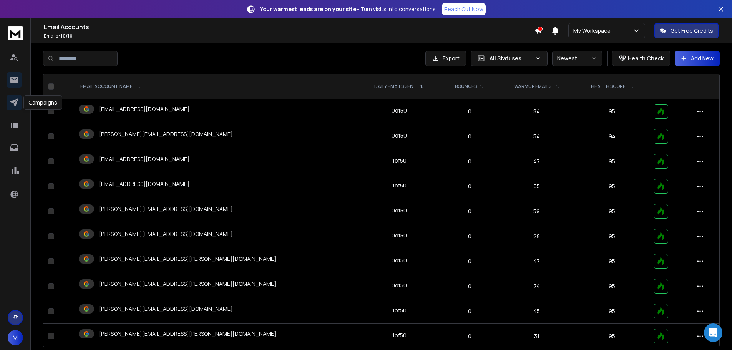
click at [10, 99] on icon at bounding box center [14, 102] width 9 height 9
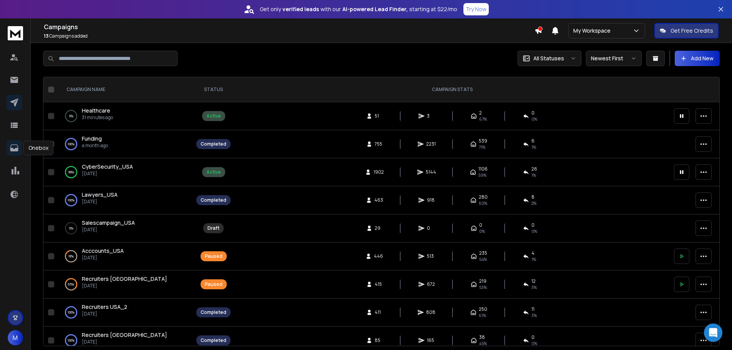
click at [12, 146] on icon at bounding box center [14, 147] width 9 height 9
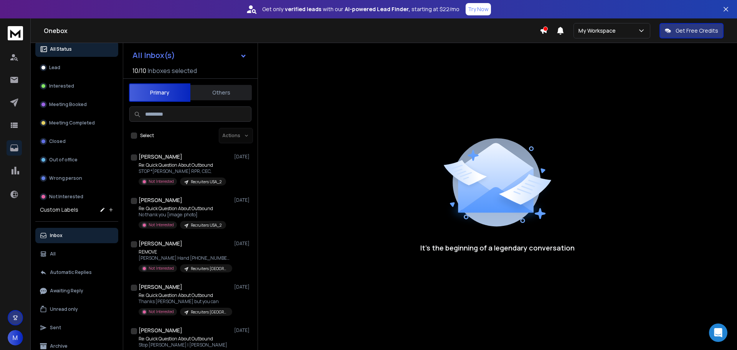
scroll to position [91, 0]
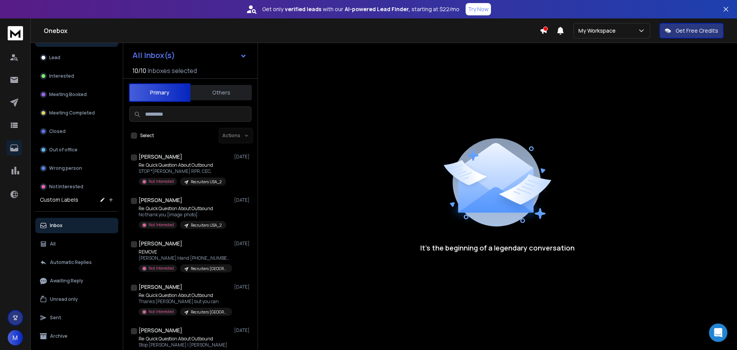
click at [68, 320] on div "Inbox All Automatic Replies Awaiting Reply Unread only Sent Archive" at bounding box center [76, 290] width 83 height 144
click at [68, 315] on button "Sent" at bounding box center [76, 317] width 83 height 15
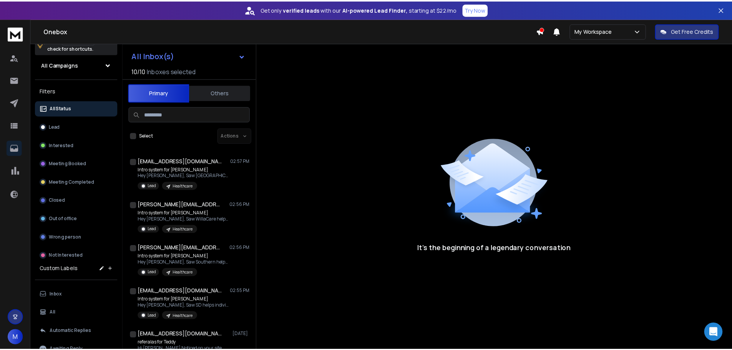
scroll to position [0, 0]
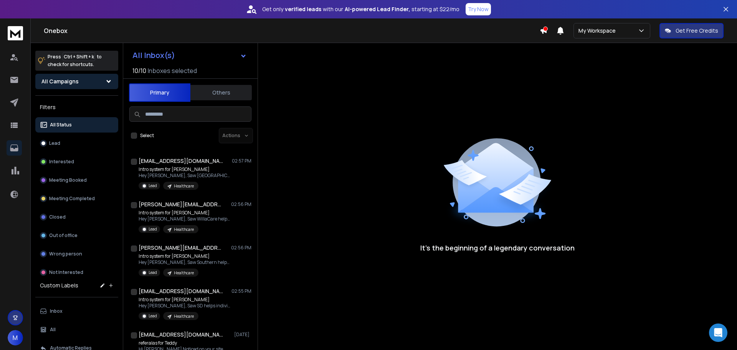
click at [82, 80] on button "All Campaigns" at bounding box center [76, 81] width 83 height 15
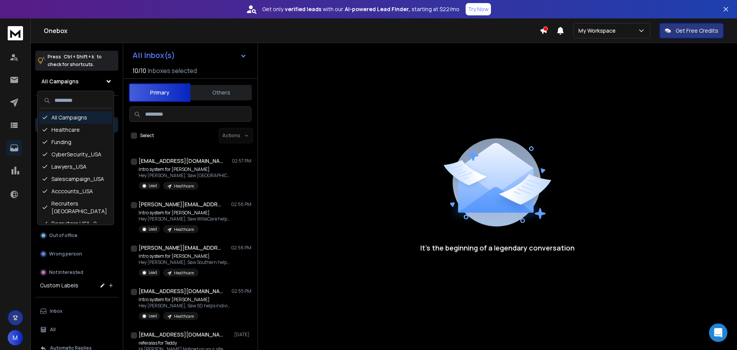
click at [43, 117] on icon at bounding box center [45, 117] width 6 height 6
click at [46, 129] on span at bounding box center [44, 129] width 5 height 5
click at [277, 101] on div "It’s the beginning of a legendary conversation" at bounding box center [497, 191] width 479 height 297
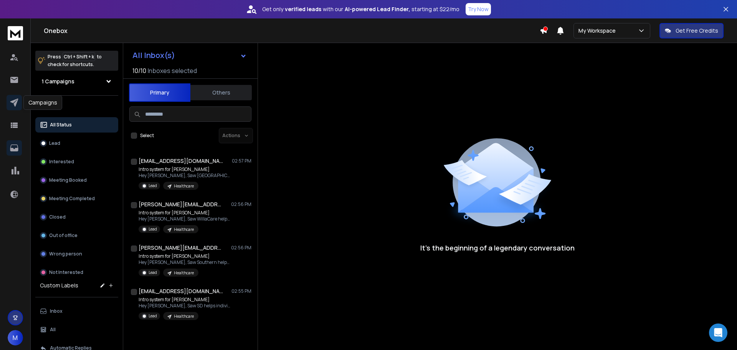
click at [16, 97] on link at bounding box center [14, 102] width 15 height 15
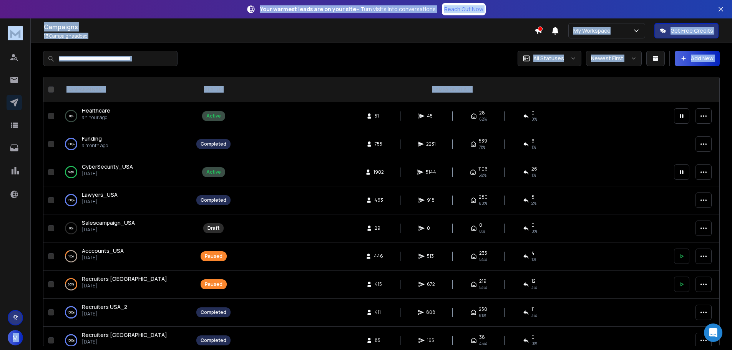
drag, startPoint x: 244, startPoint y: 7, endPoint x: 583, endPoint y: 101, distance: 352.3
click at [583, 101] on div "Your warmest leads are on your site – Turn visits into conversations Reach Out …" at bounding box center [366, 175] width 732 height 350
click at [461, 56] on div "Campaigns 13 Campaigns Added All Statuses Newest First Add New" at bounding box center [550, 58] width 338 height 15
